Goal: Communication & Community: Answer question/provide support

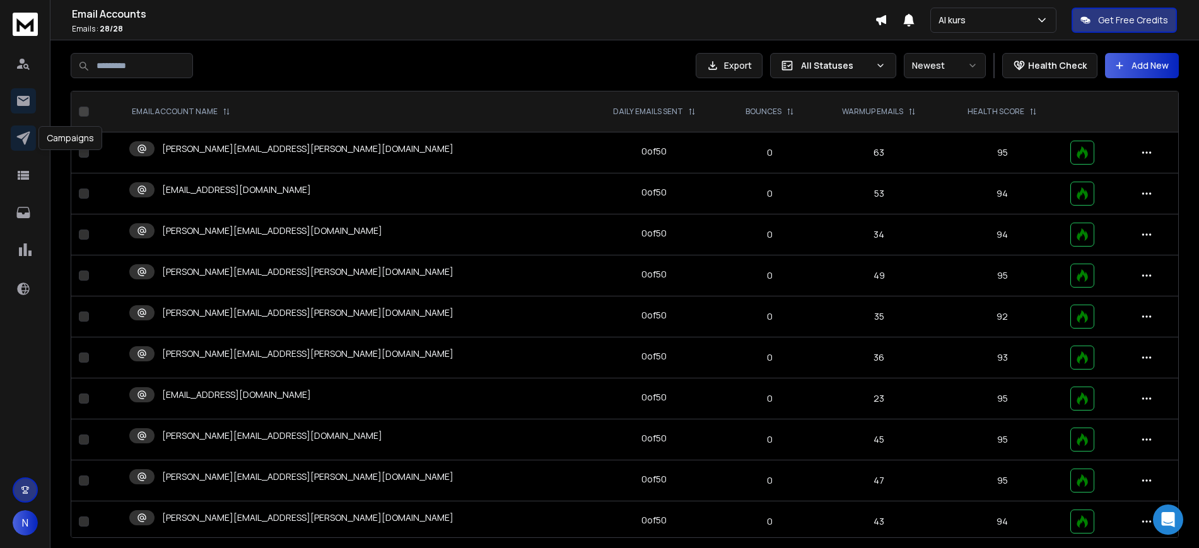
click at [27, 133] on icon at bounding box center [22, 137] width 13 height 13
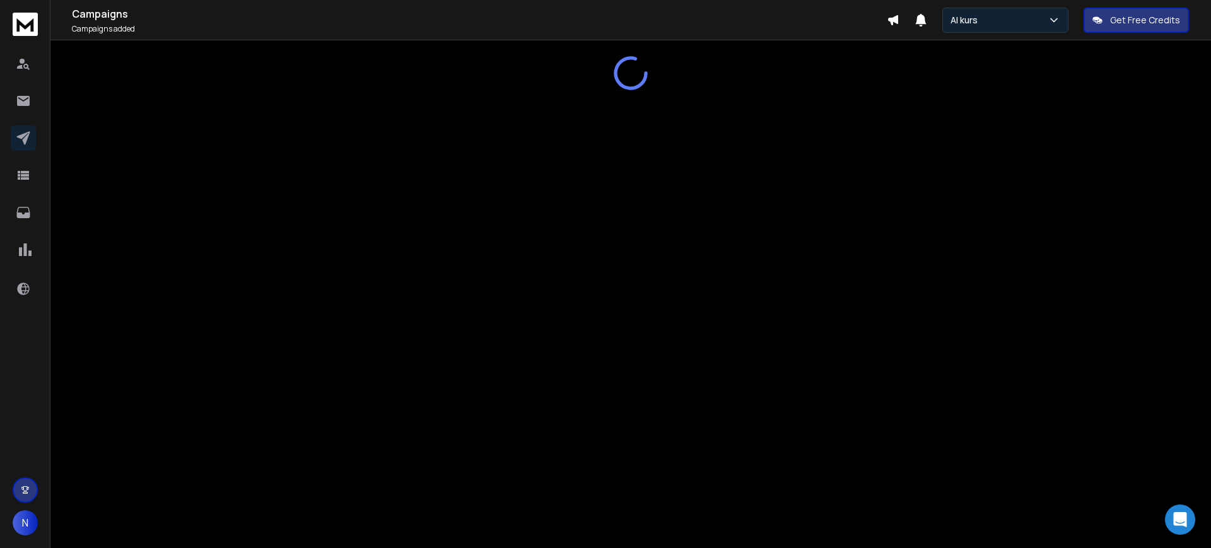
click at [1008, 16] on div "AI kurs" at bounding box center [1006, 20] width 110 height 13
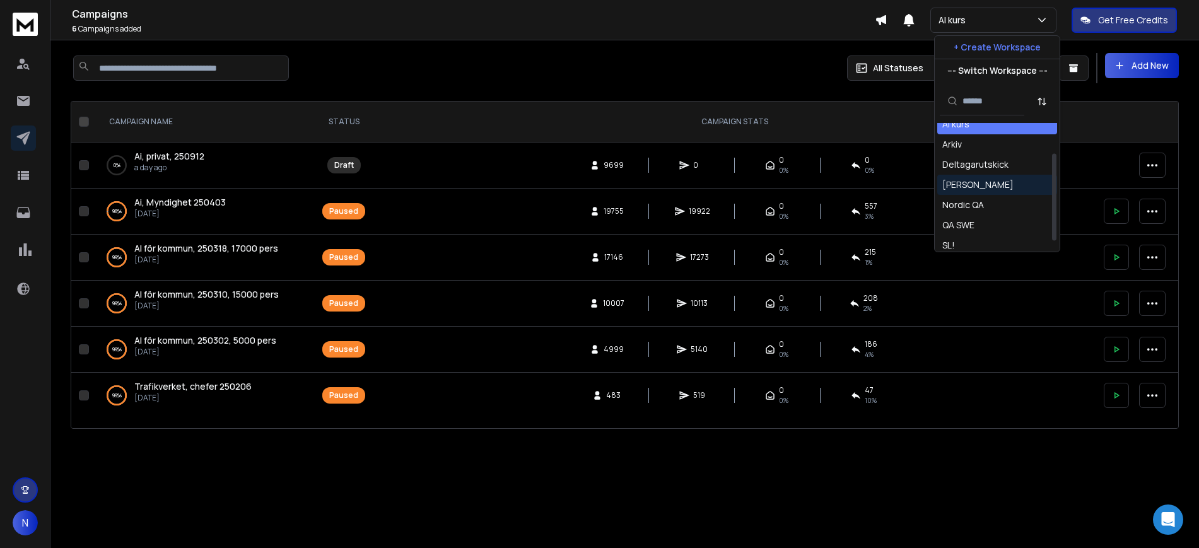
scroll to position [56, 0]
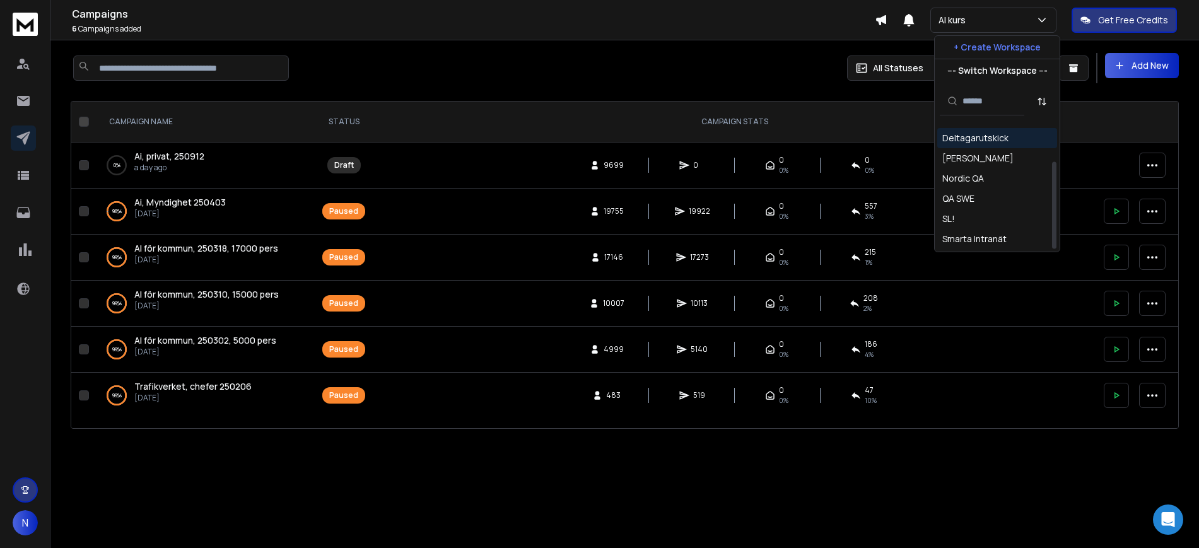
click at [979, 132] on div "Deltagarutskick" at bounding box center [975, 138] width 66 height 13
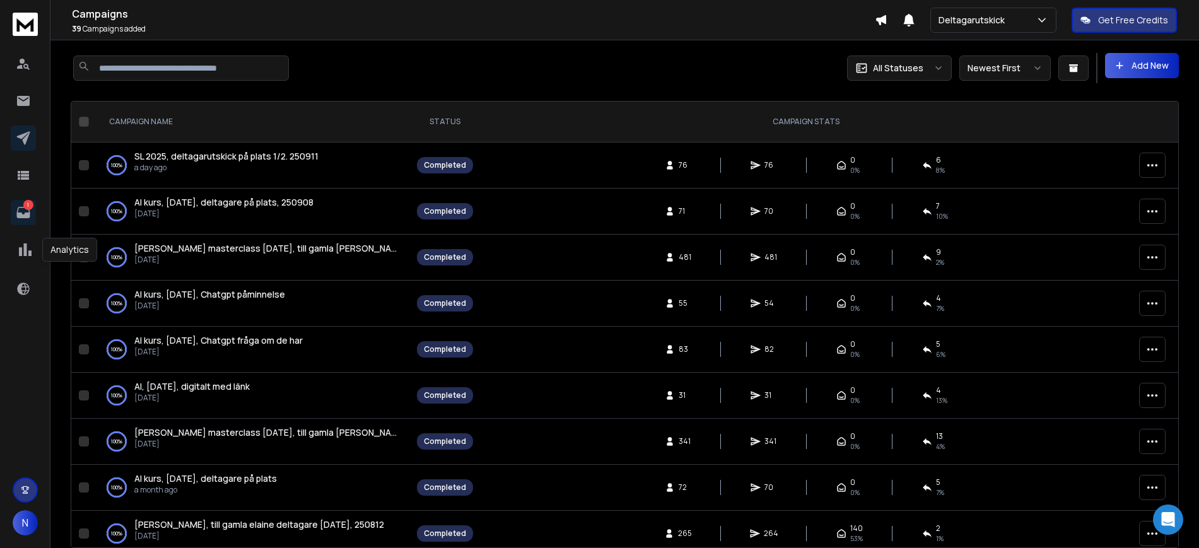
click at [15, 220] on link "1" at bounding box center [23, 212] width 25 height 25
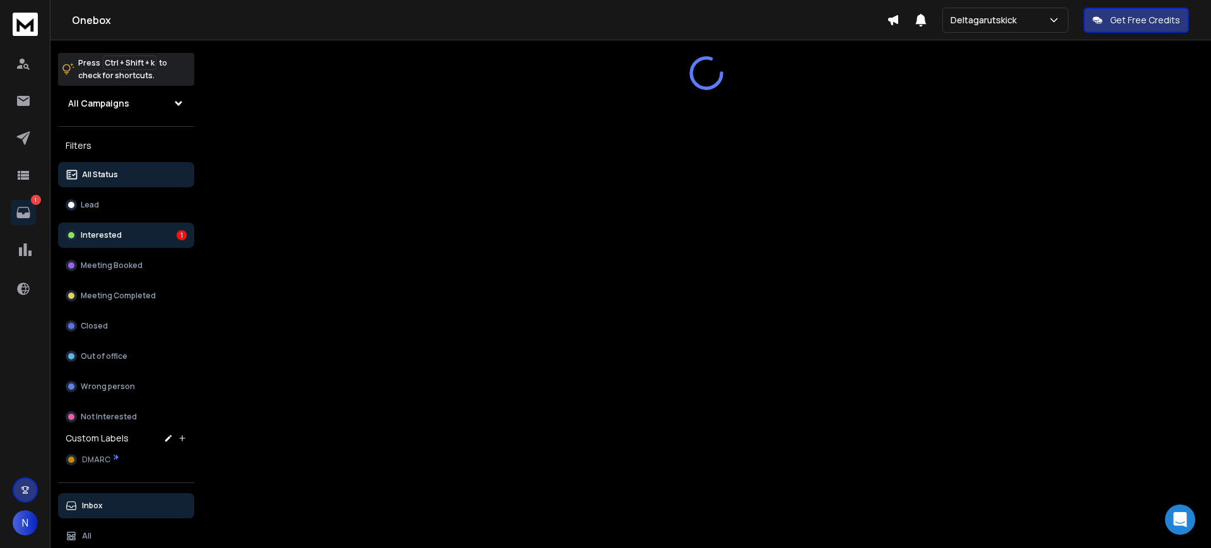
click at [105, 234] on p "Interested" at bounding box center [101, 235] width 41 height 10
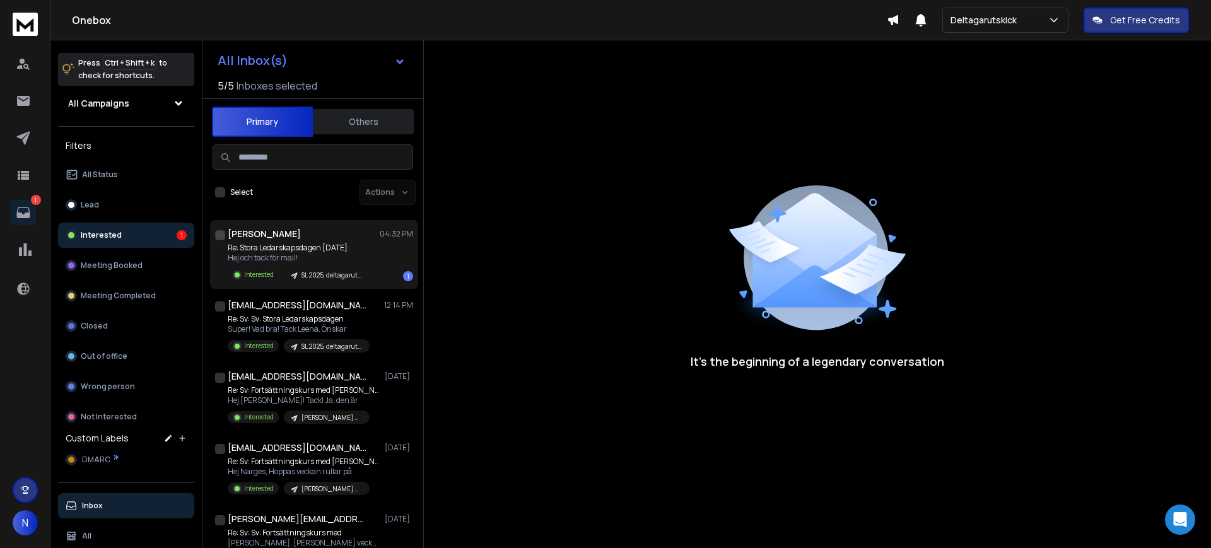
click at [309, 237] on div "Marielle Sjögren 04:32 PM" at bounding box center [320, 234] width 185 height 13
